Goal: Task Accomplishment & Management: Manage account settings

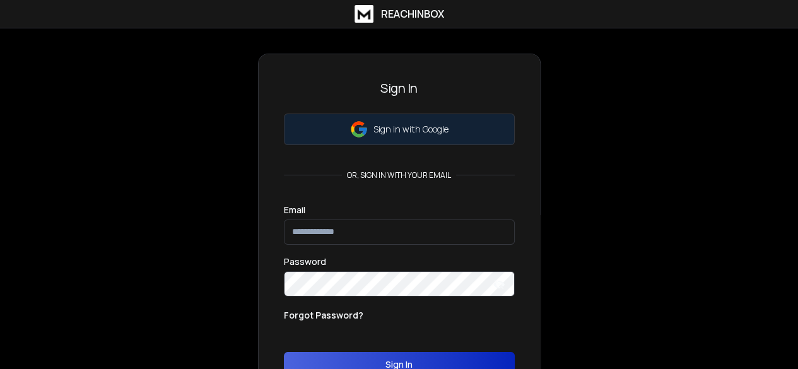
click at [337, 122] on button "Sign in with Google" at bounding box center [399, 130] width 231 height 32
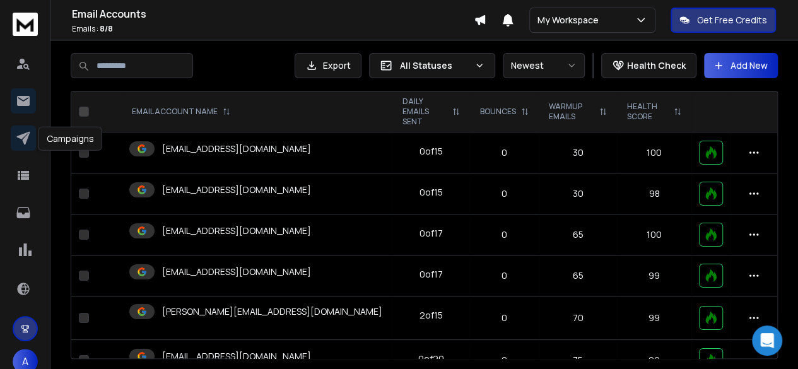
click at [29, 141] on icon at bounding box center [23, 138] width 15 height 15
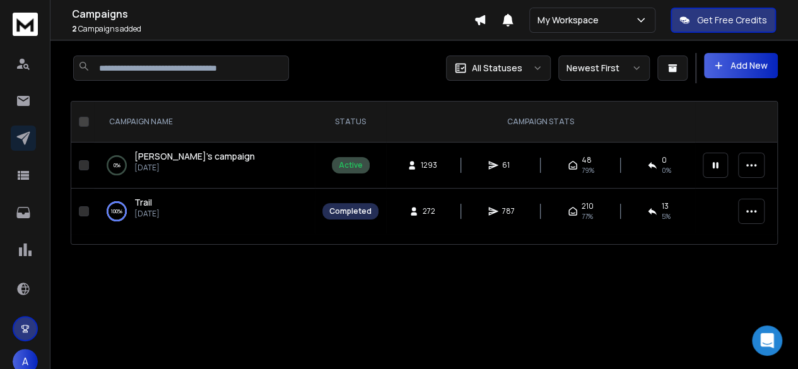
click at [156, 167] on p "[DATE]" at bounding box center [194, 168] width 120 height 10
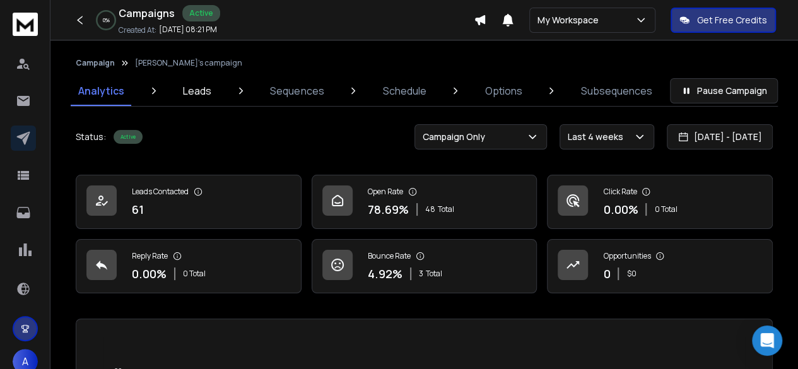
click at [201, 90] on p "Leads" at bounding box center [197, 90] width 28 height 15
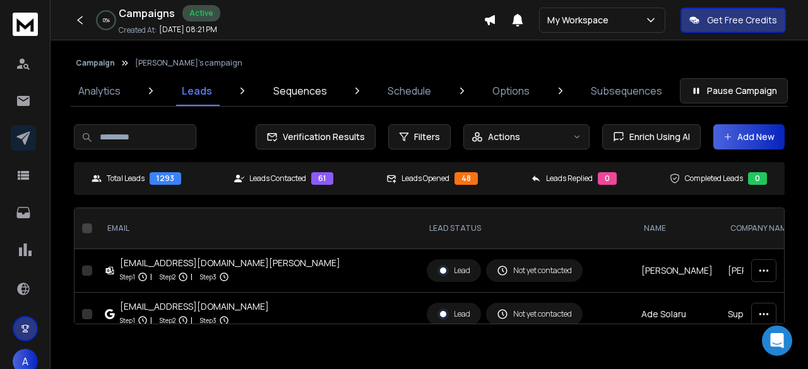
click at [294, 101] on link "Sequences" at bounding box center [300, 91] width 69 height 30
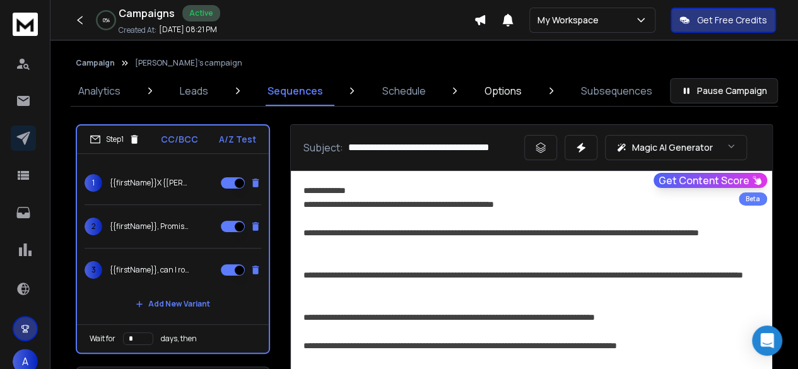
click at [514, 95] on p "Options" at bounding box center [503, 90] width 37 height 15
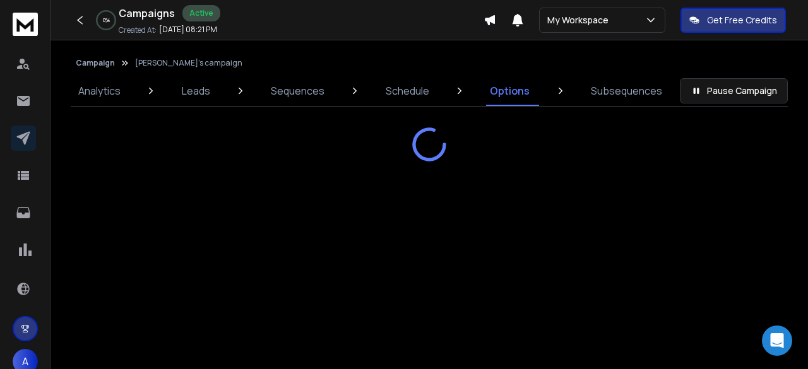
select select "**********"
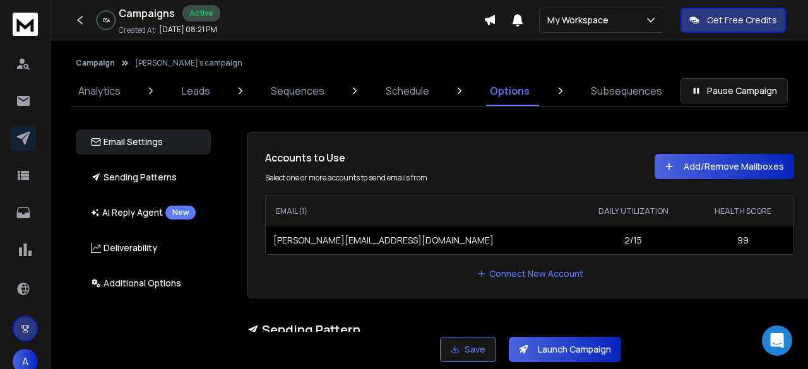
scroll to position [18, 0]
click at [693, 163] on button "Add/Remove Mailboxes" at bounding box center [723, 165] width 139 height 25
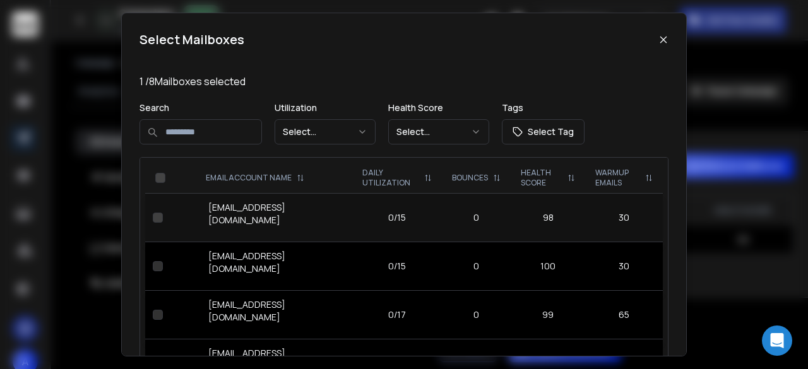
click at [158, 213] on button "button" at bounding box center [158, 218] width 10 height 10
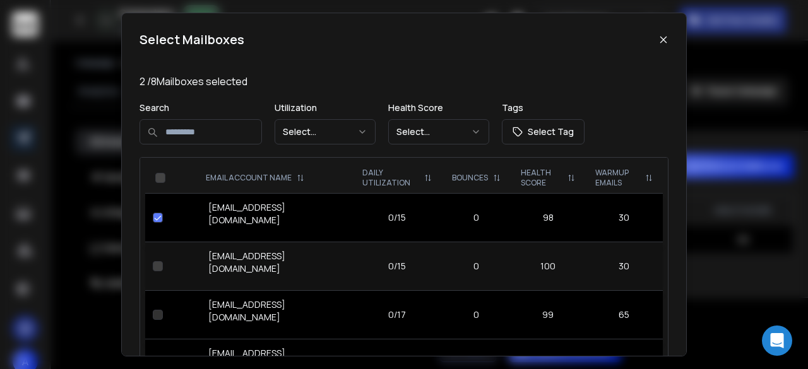
click at [157, 261] on button "button" at bounding box center [158, 266] width 10 height 10
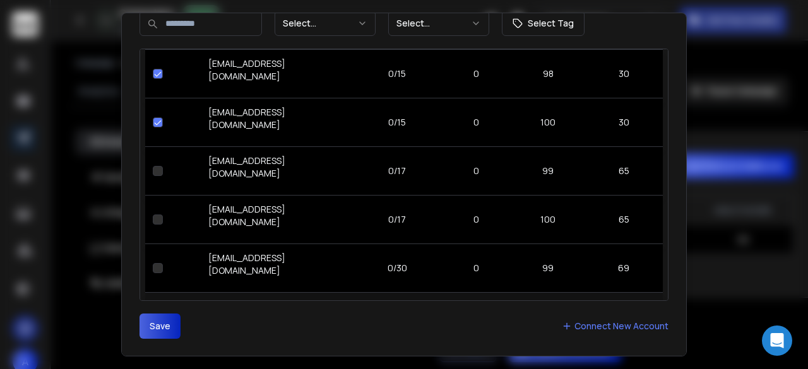
scroll to position [115, 0]
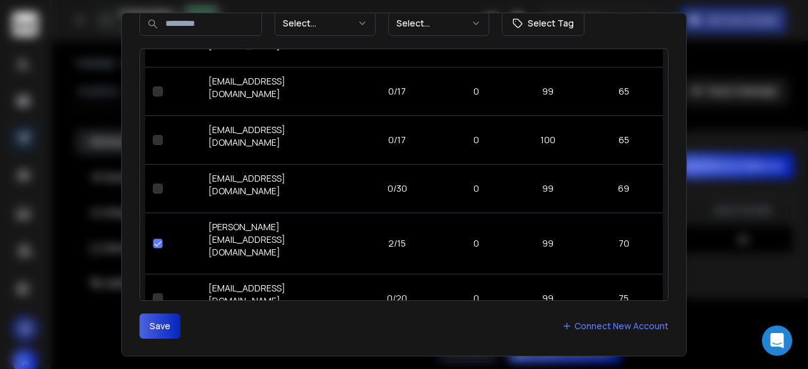
click at [165, 322] on button "Save" at bounding box center [159, 326] width 41 height 25
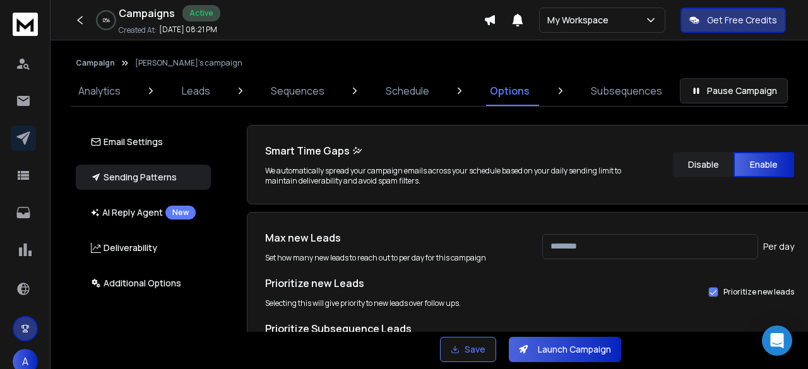
scroll to position [558, 0]
click at [567, 247] on input "**" at bounding box center [650, 245] width 216 height 25
type input "*"
type input "**"
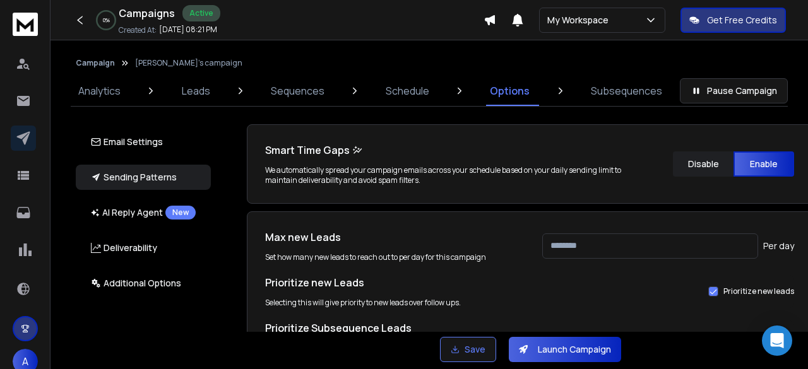
click at [434, 257] on div "Set how many new leads to reach out to per day for this campaign" at bounding box center [391, 257] width 252 height 10
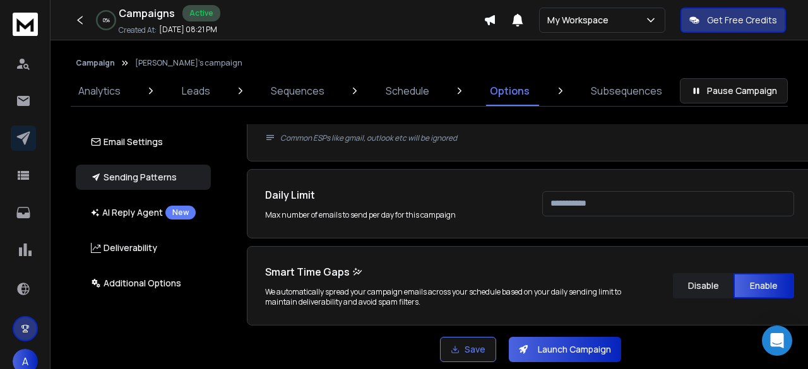
scroll to position [438, 0]
click at [574, 205] on input "**" at bounding box center [668, 202] width 252 height 25
type input "*"
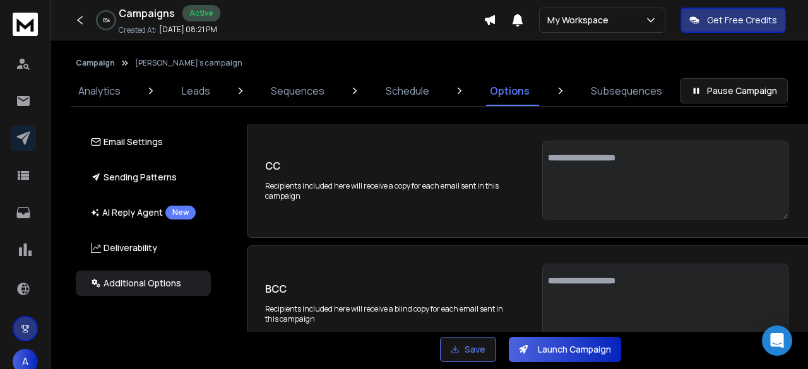
scroll to position [2472, 0]
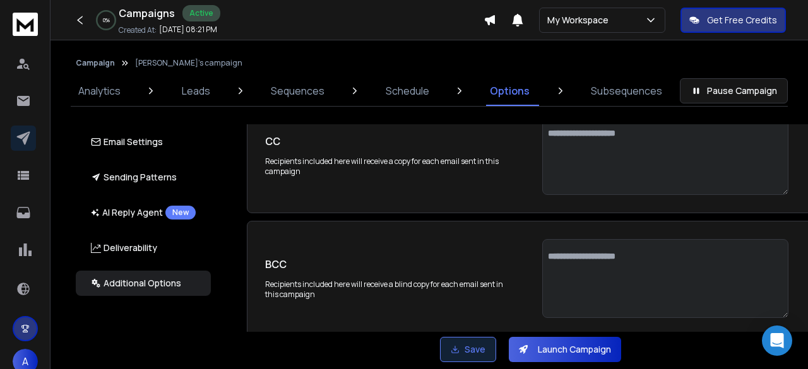
type input "**"
click at [476, 353] on button "Save" at bounding box center [468, 349] width 56 height 25
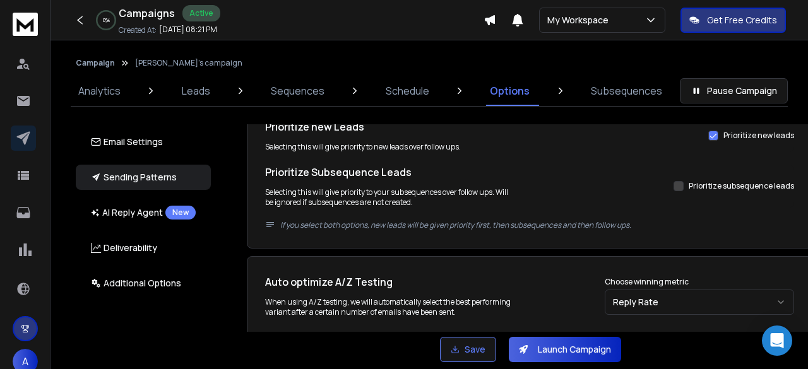
scroll to position [690, 0]
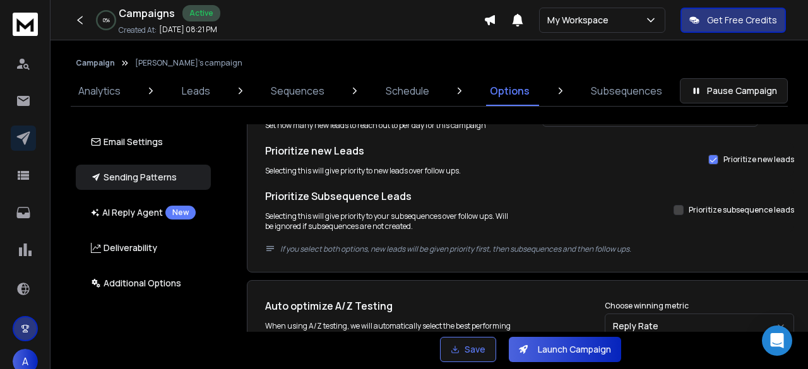
click at [676, 208] on button "Prioritize new leads" at bounding box center [678, 210] width 10 height 10
click at [712, 157] on button "Prioritize new leads" at bounding box center [713, 160] width 10 height 10
click at [713, 161] on div "Prioritize new leads" at bounding box center [668, 159] width 252 height 25
click at [715, 157] on div "Prioritize new leads" at bounding box center [751, 160] width 86 height 10
click at [676, 208] on button "Prioritize new leads" at bounding box center [678, 210] width 10 height 10
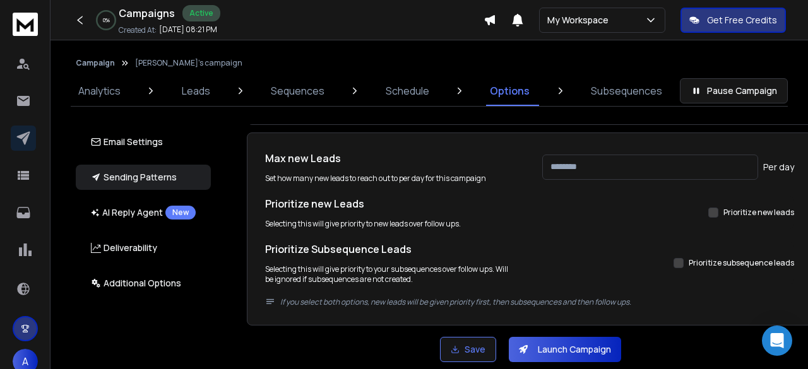
scroll to position [637, 0]
click at [466, 346] on button "Save" at bounding box center [468, 349] width 56 height 25
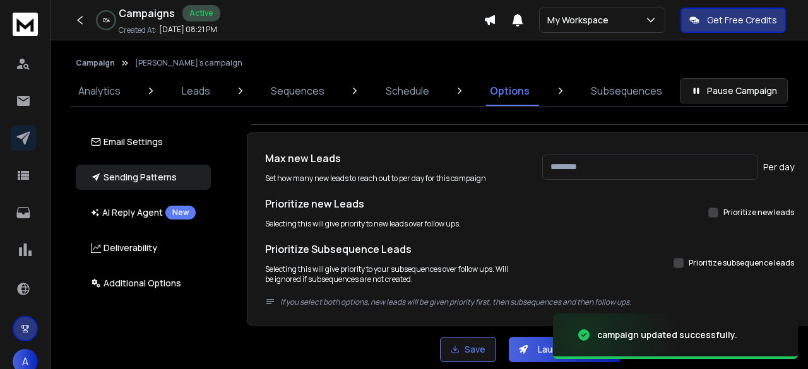
click at [532, 345] on button "Launch Campaign" at bounding box center [564, 349] width 112 height 25
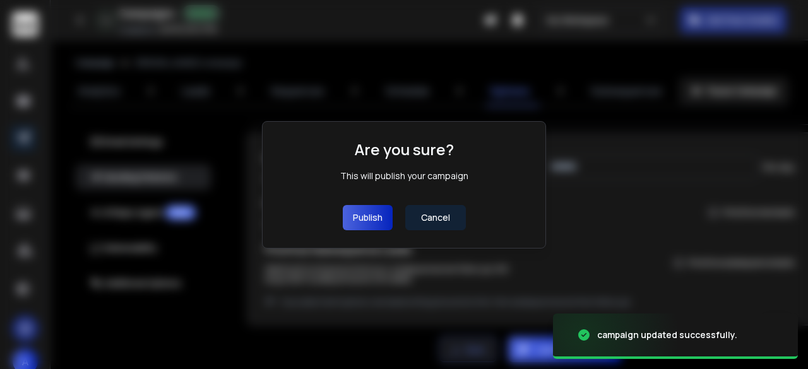
click at [377, 219] on button "Publish" at bounding box center [368, 217] width 50 height 25
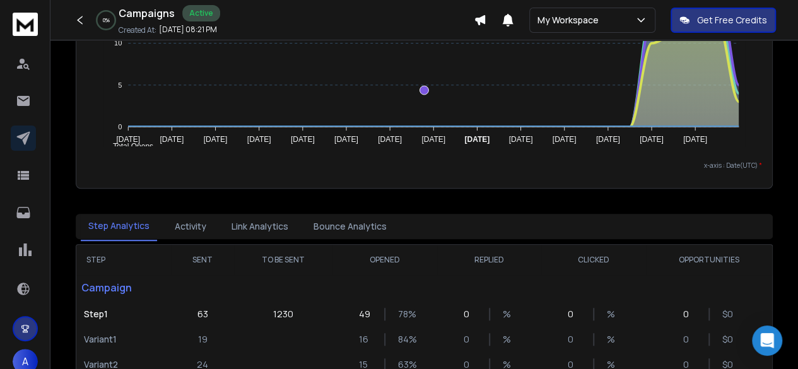
scroll to position [426, 0]
